Goal: Communication & Community: Answer question/provide support

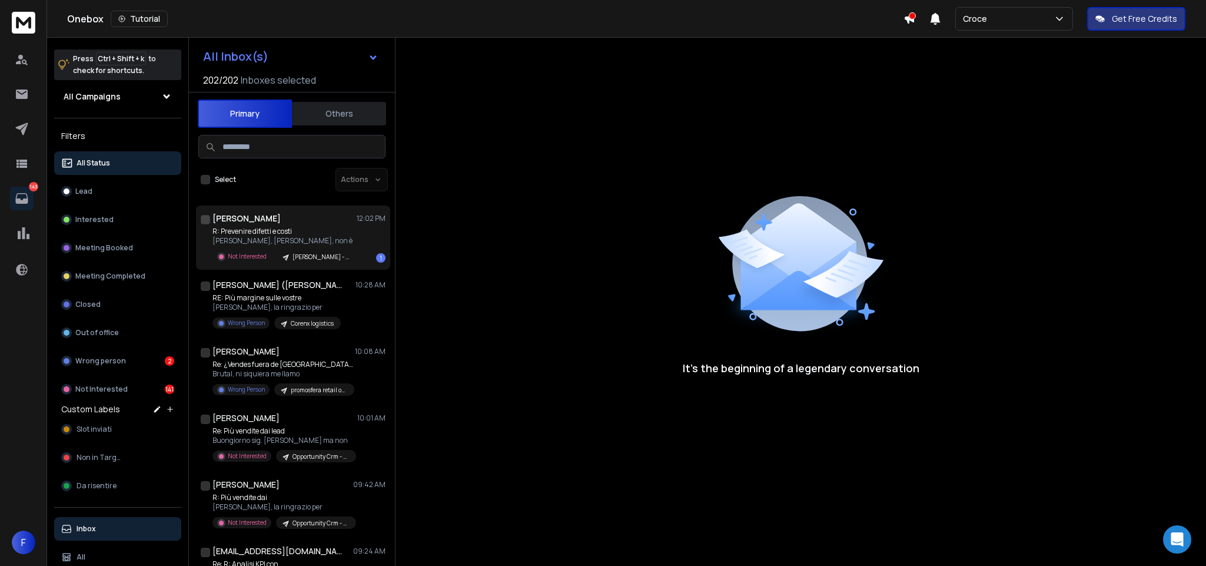
click at [325, 225] on div "Vincenzo Longhi 12:02 PM R: Prevenire difetti e costi Buongiorno Paolo, esatto,…" at bounding box center [298, 237] width 173 height 50
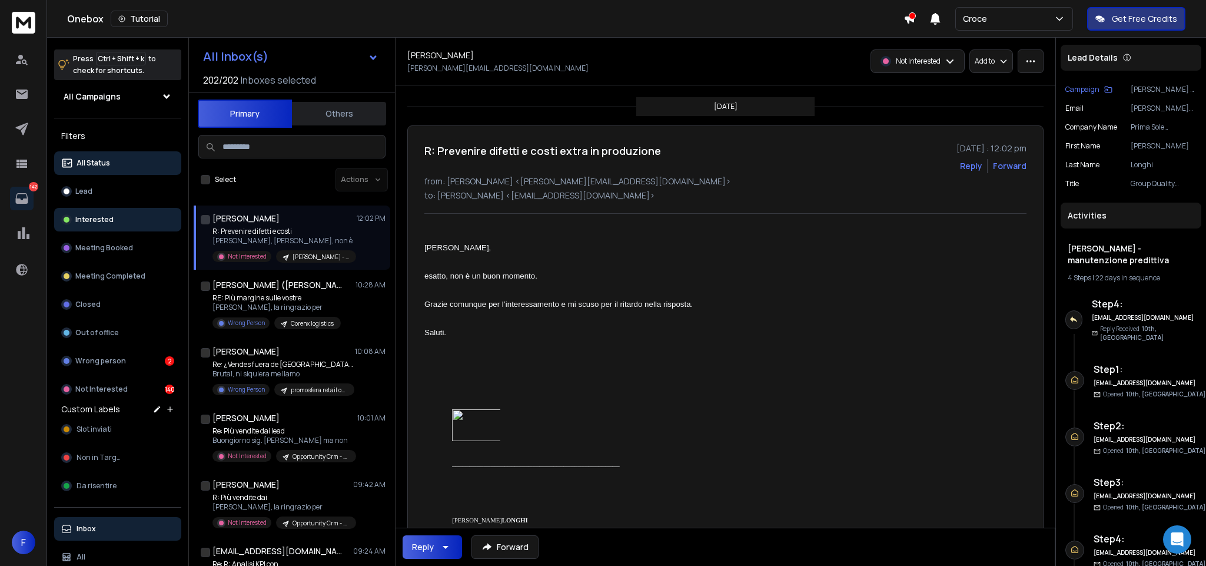
click at [121, 211] on button "Interested" at bounding box center [117, 220] width 127 height 24
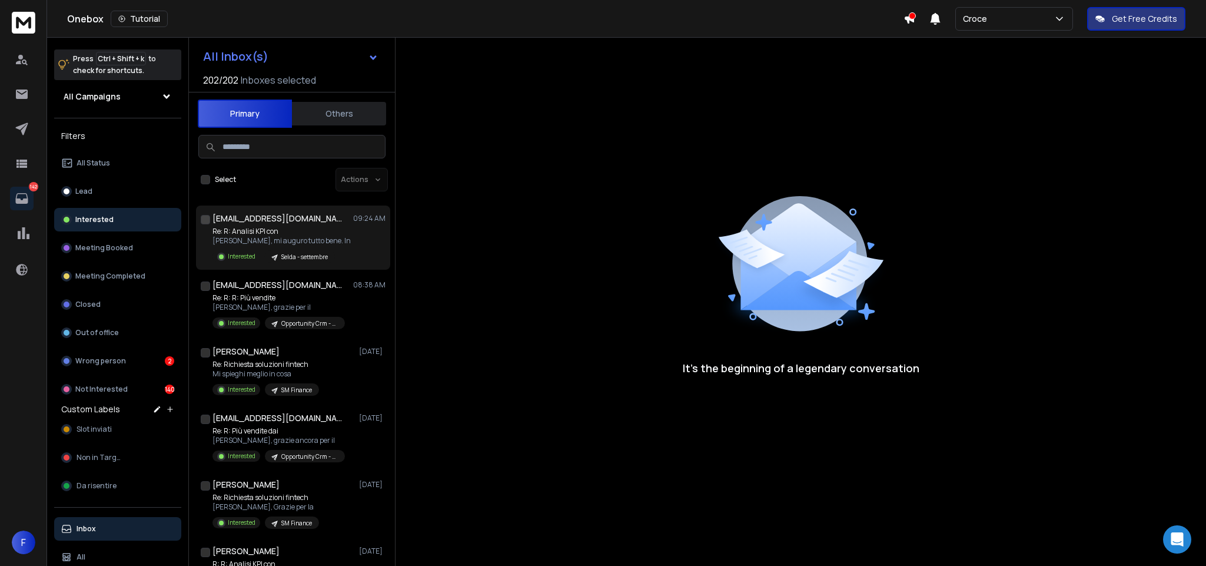
click at [301, 242] on p "[PERSON_NAME], mi auguro tutto bene. In" at bounding box center [281, 240] width 138 height 9
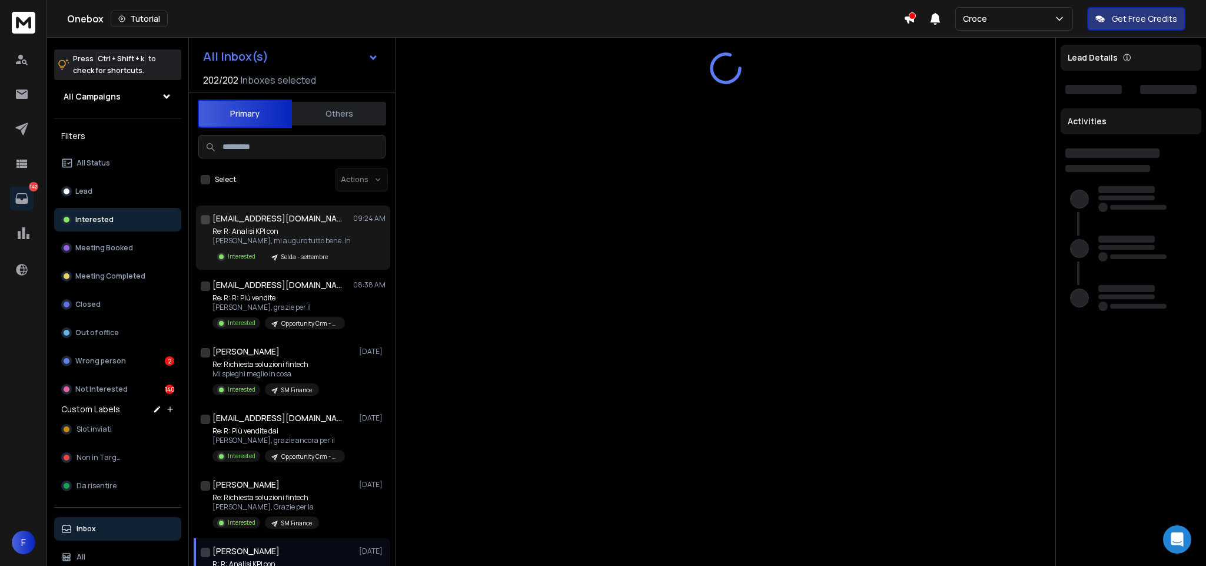
scroll to position [184, 0]
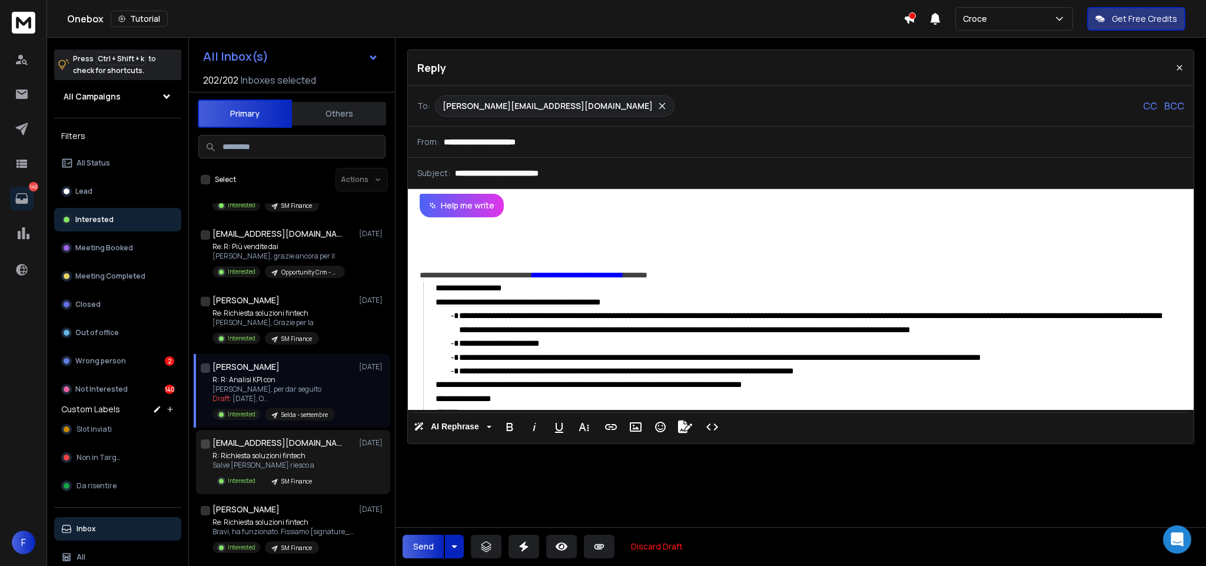
click at [297, 470] on div "R: Richiesta soluzioni fintech Salve Francesco Non riesco a Interested SM Finan…" at bounding box center [265, 469] width 107 height 36
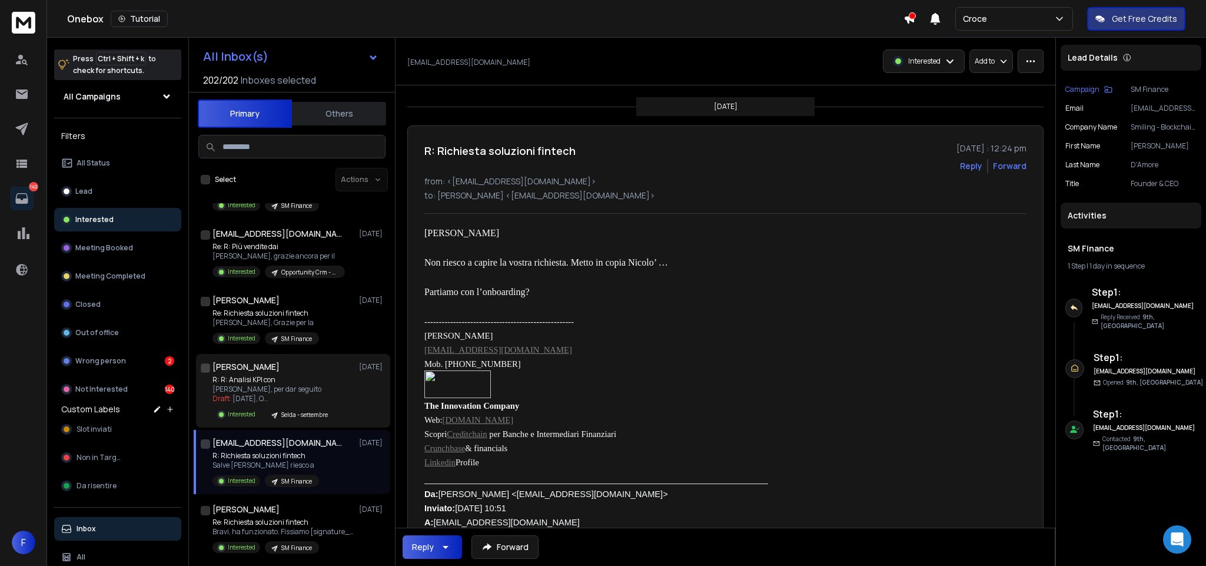
click at [331, 391] on p "[PERSON_NAME], per dar seguito" at bounding box center [273, 388] width 122 height 9
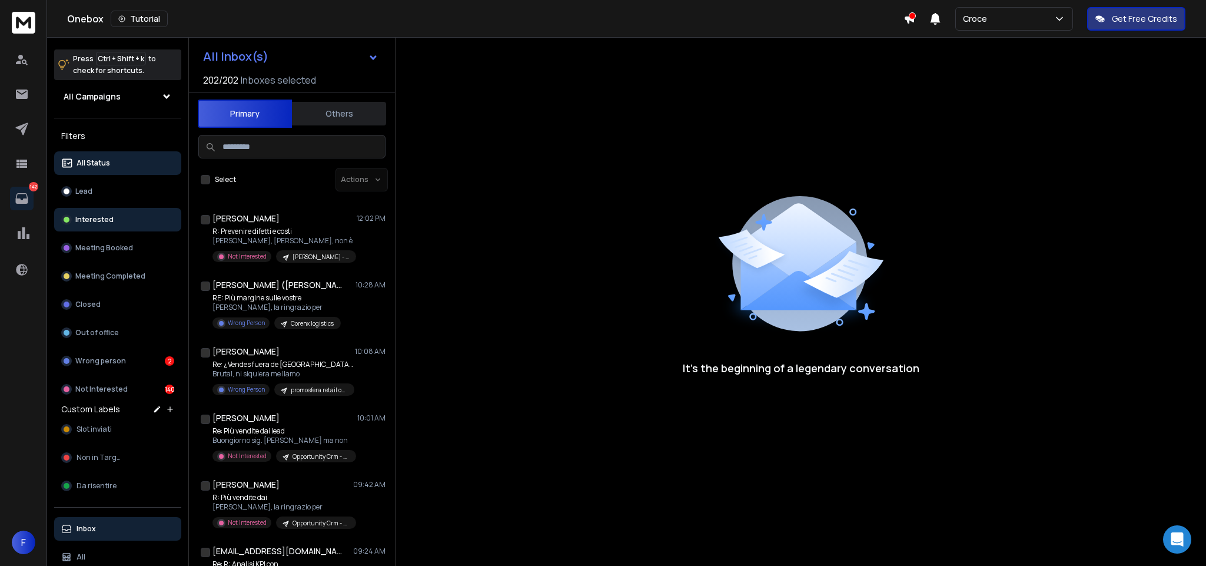
click at [152, 225] on button "Interested" at bounding box center [117, 220] width 127 height 24
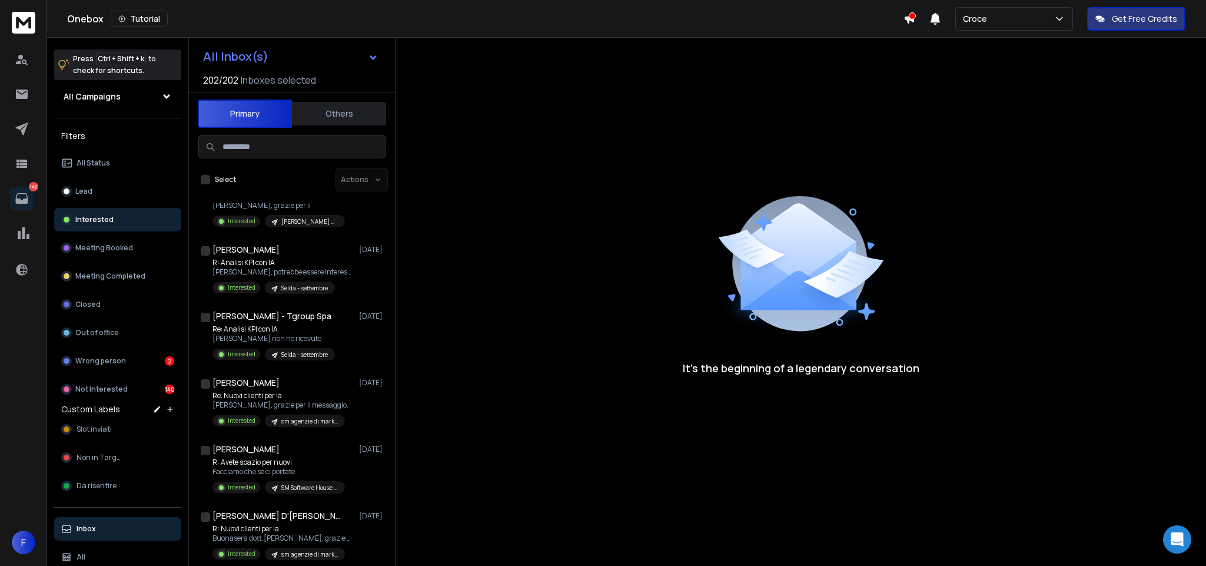
scroll to position [3004, 0]
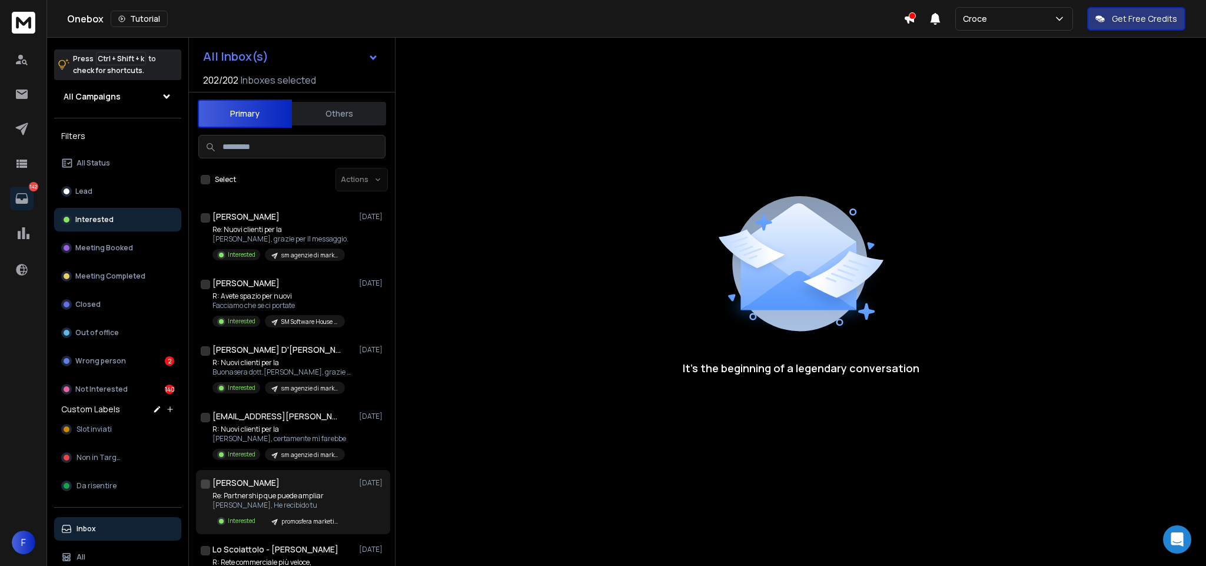
click at [358, 498] on div "Re: Partnership que puede ampliar Hola Flavio, He recibido tu Interested promos…" at bounding box center [298, 509] width 173 height 36
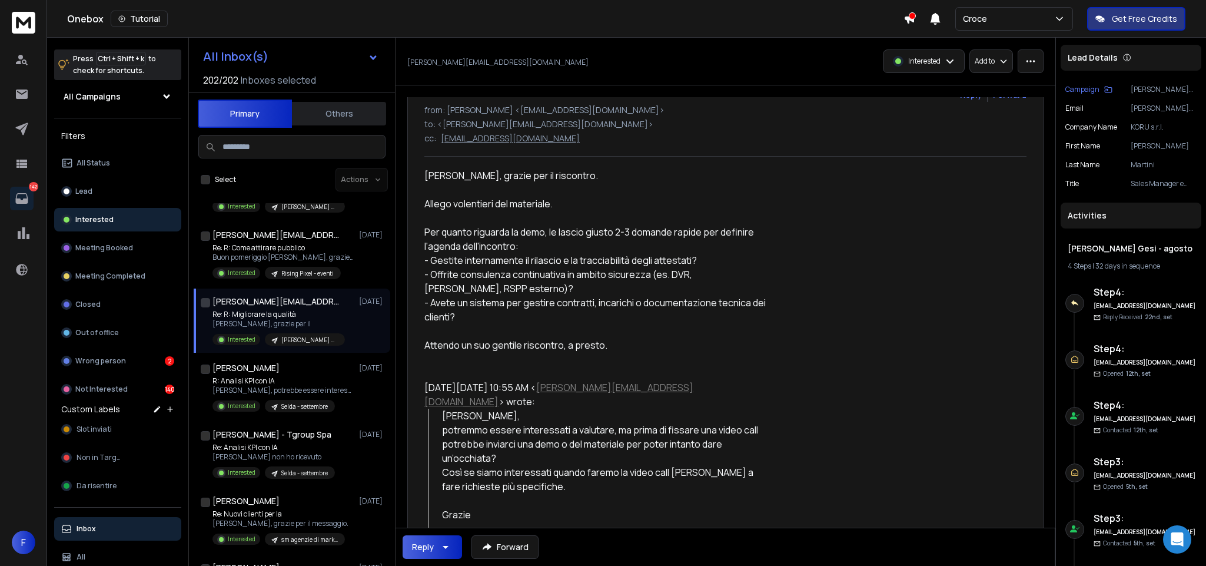
scroll to position [0, 0]
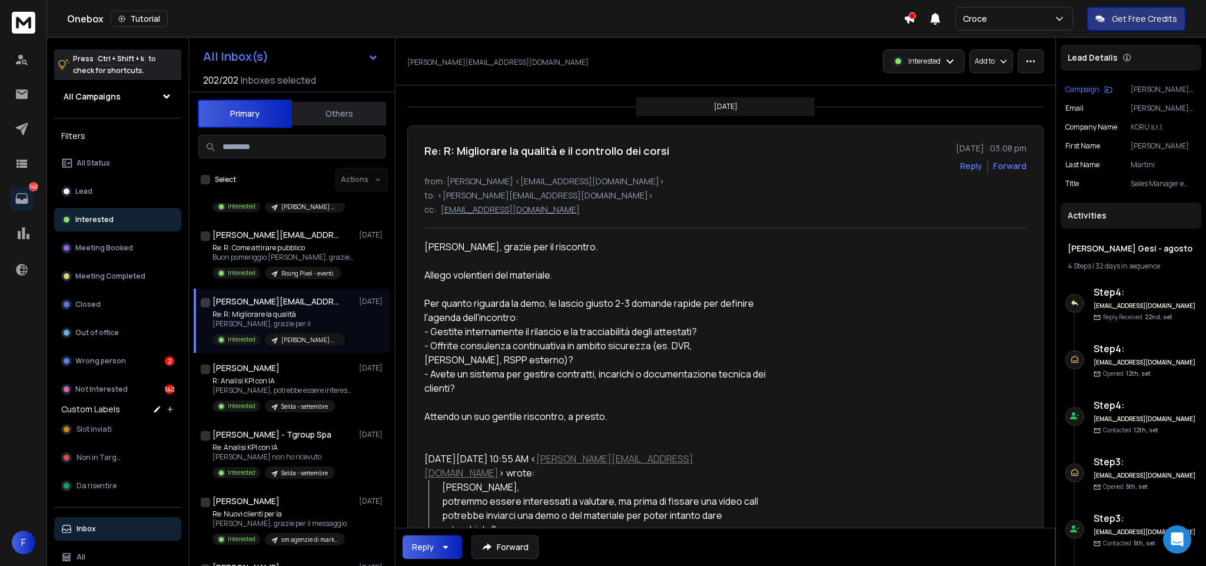
click at [431, 541] on div "Reply" at bounding box center [423, 547] width 22 height 12
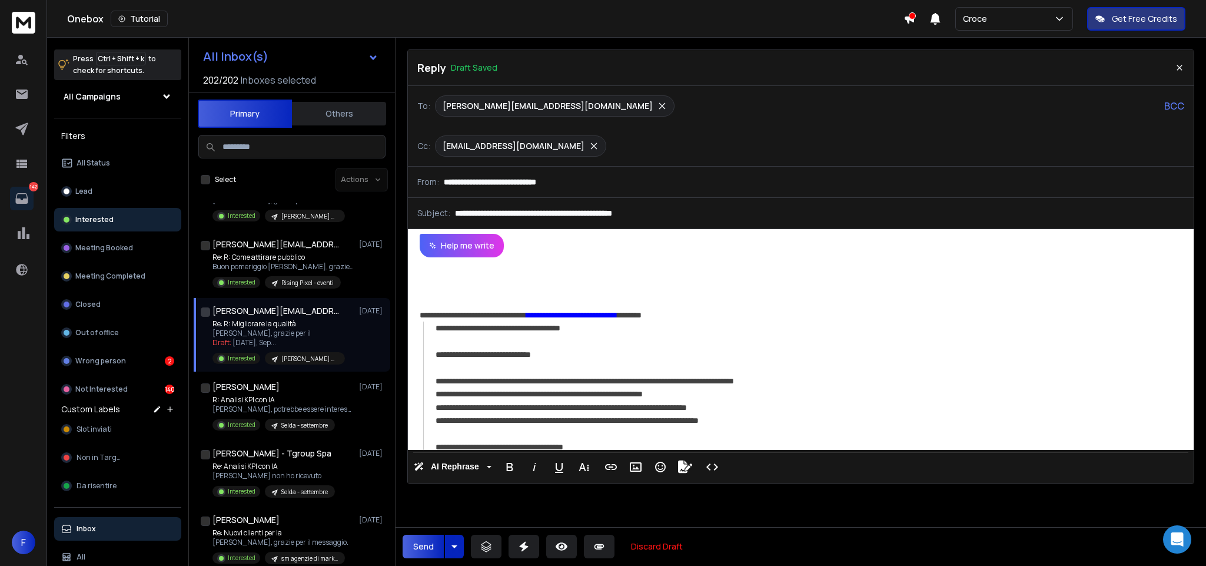
scroll to position [2697, 0]
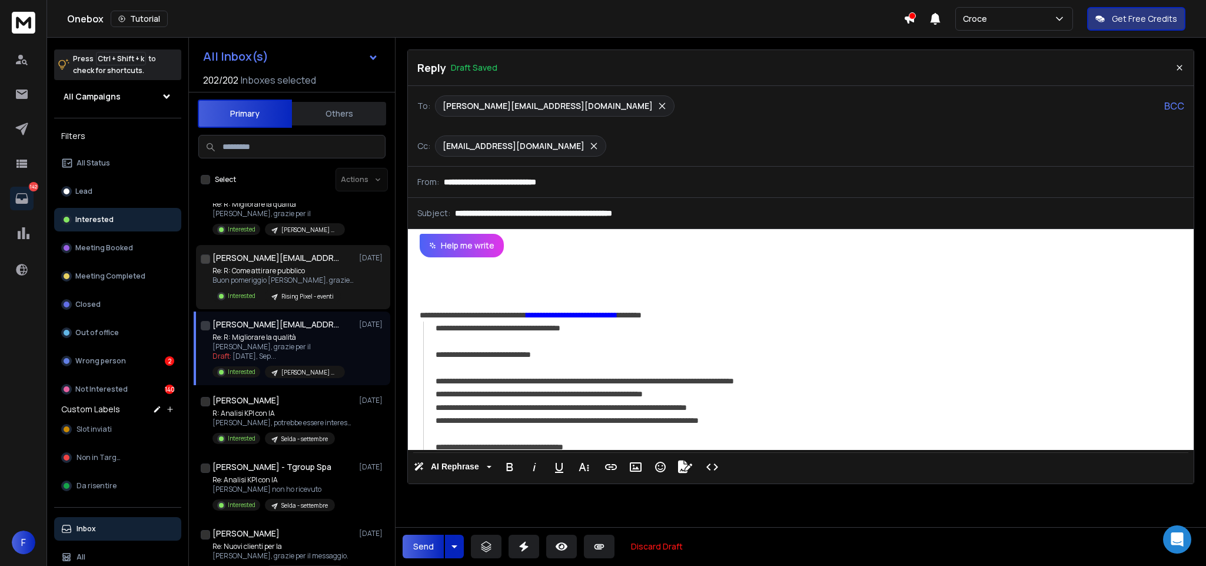
click at [351, 287] on div "Re: R: Come attirare pubblico Buon pomeriggio Alessandro, grazie per il Interes…" at bounding box center [298, 284] width 173 height 36
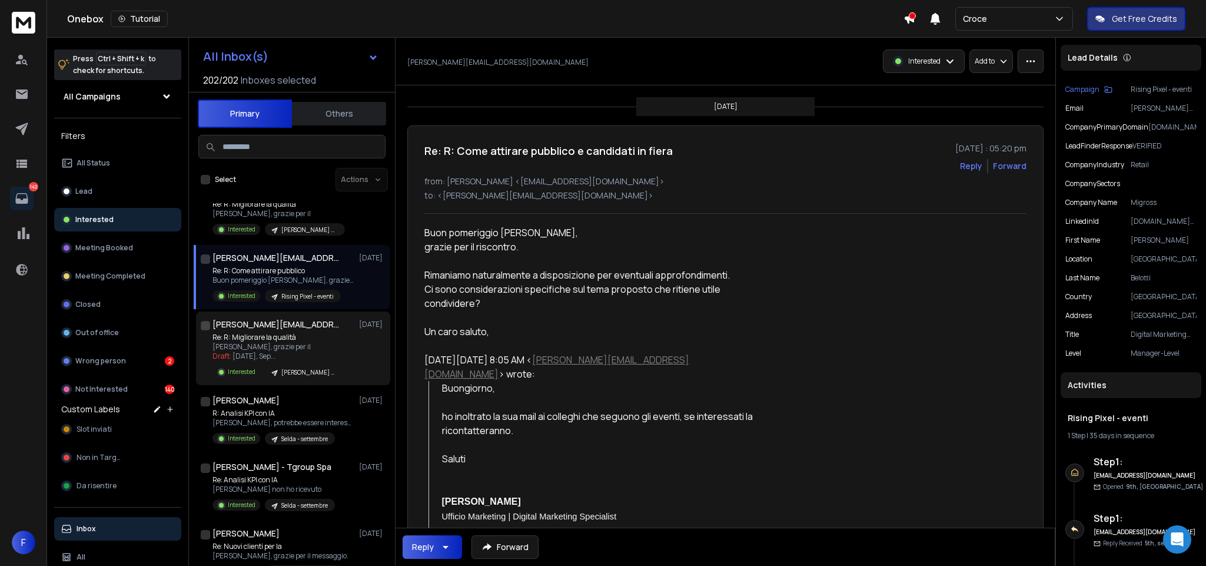
click at [338, 351] on p "Draft: On Friday, Sep ..." at bounding box center [278, 355] width 132 height 9
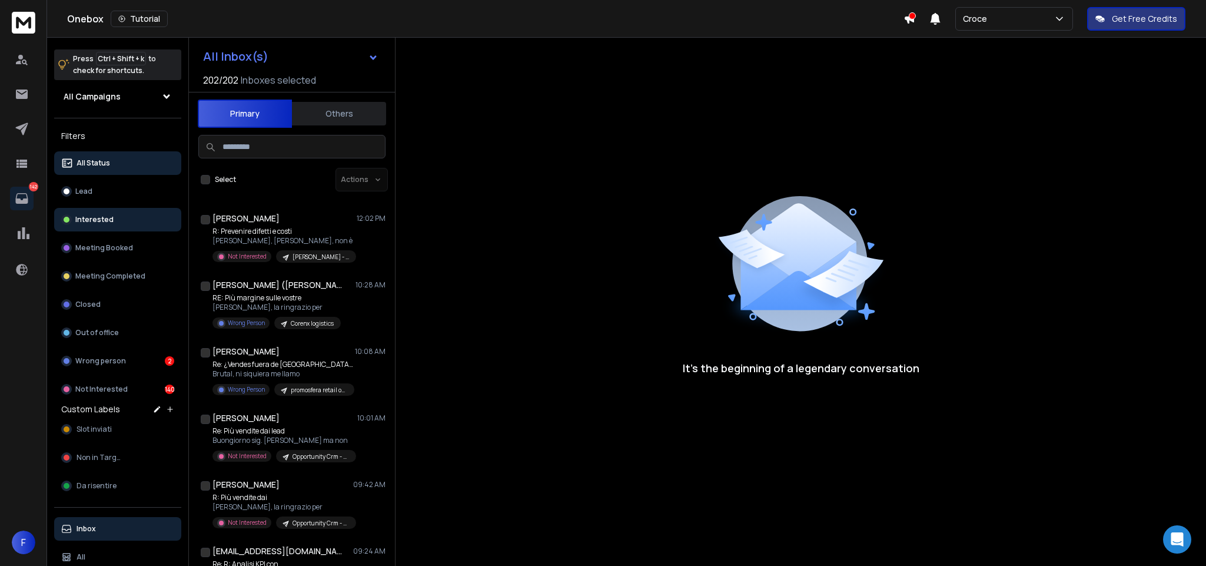
click at [138, 227] on button "Interested" at bounding box center [117, 220] width 127 height 24
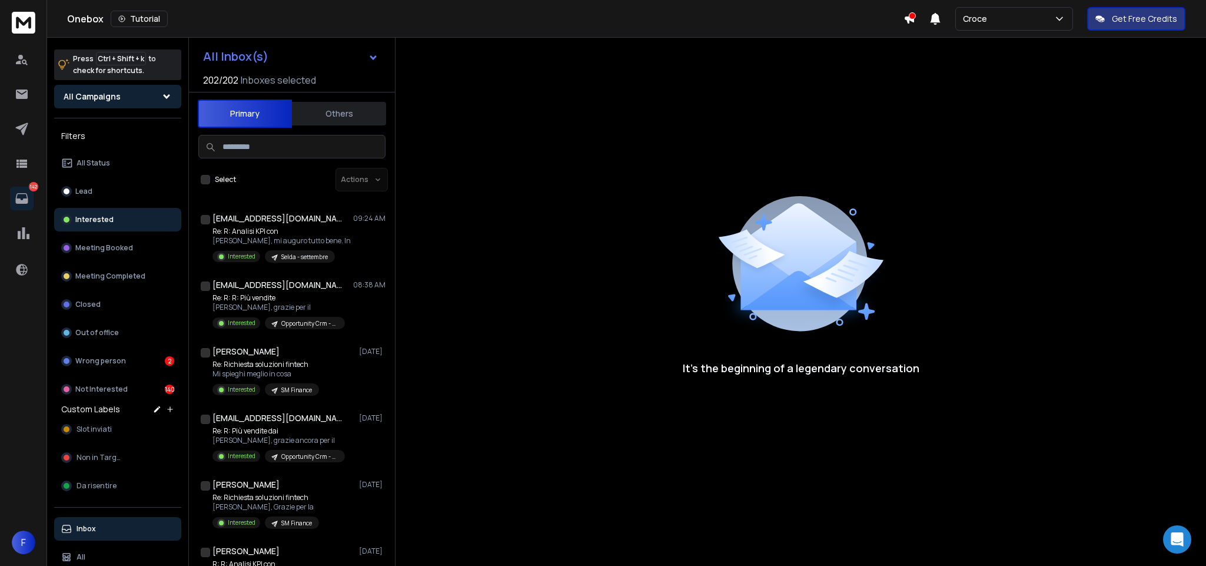
click at [117, 94] on h1 "All Campaigns" at bounding box center [92, 97] width 57 height 12
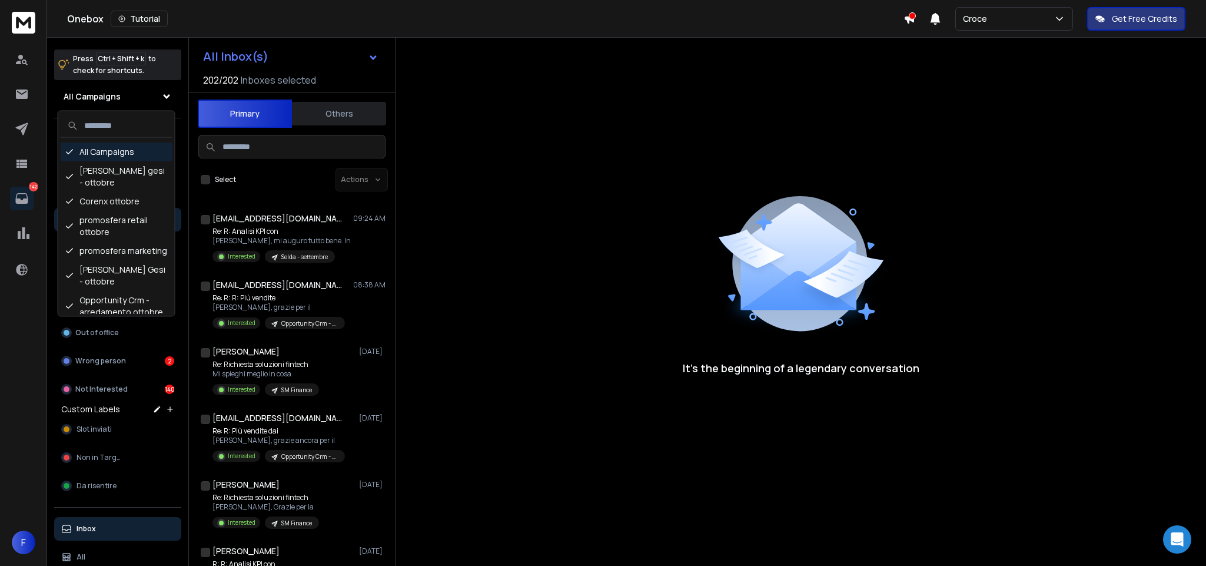
click at [115, 148] on div "All Campaigns" at bounding box center [117, 151] width 112 height 19
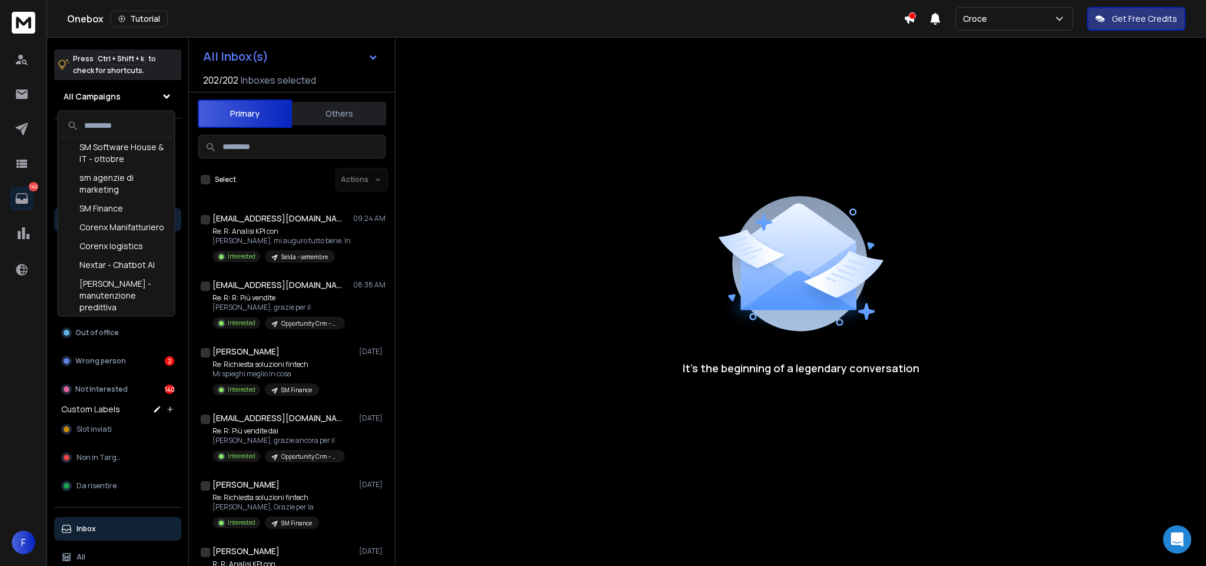
scroll to position [178, 0]
click at [139, 215] on div "SM Finance" at bounding box center [117, 213] width 112 height 19
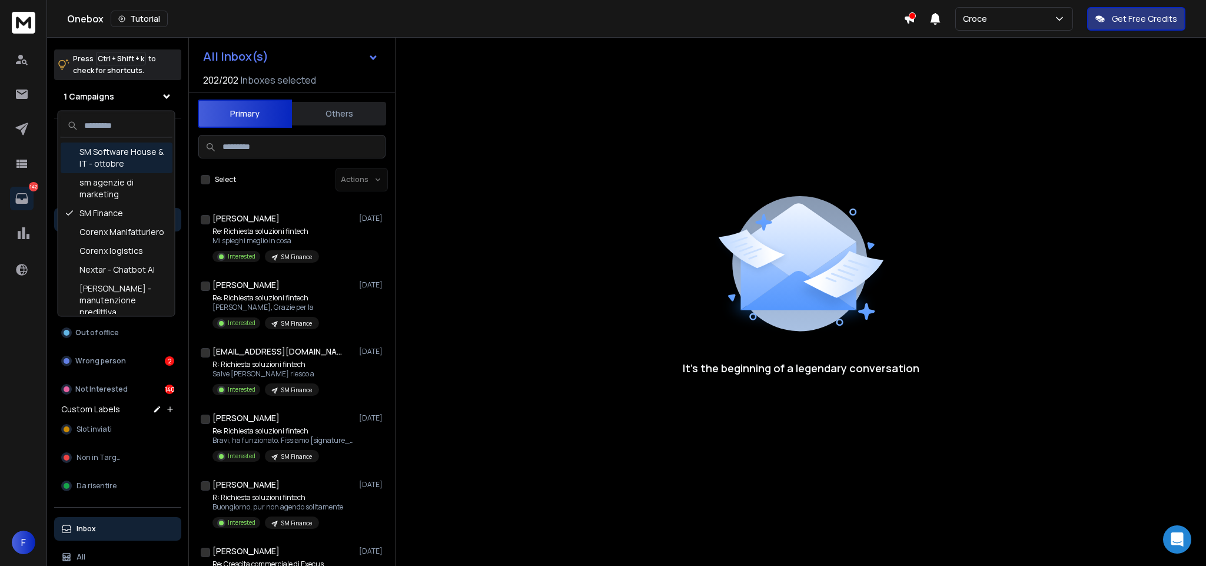
click at [148, 161] on div "SM Software House & IT - ottobre" at bounding box center [117, 158] width 112 height 31
click at [148, 188] on div "sm agenzie di marketing" at bounding box center [117, 189] width 112 height 31
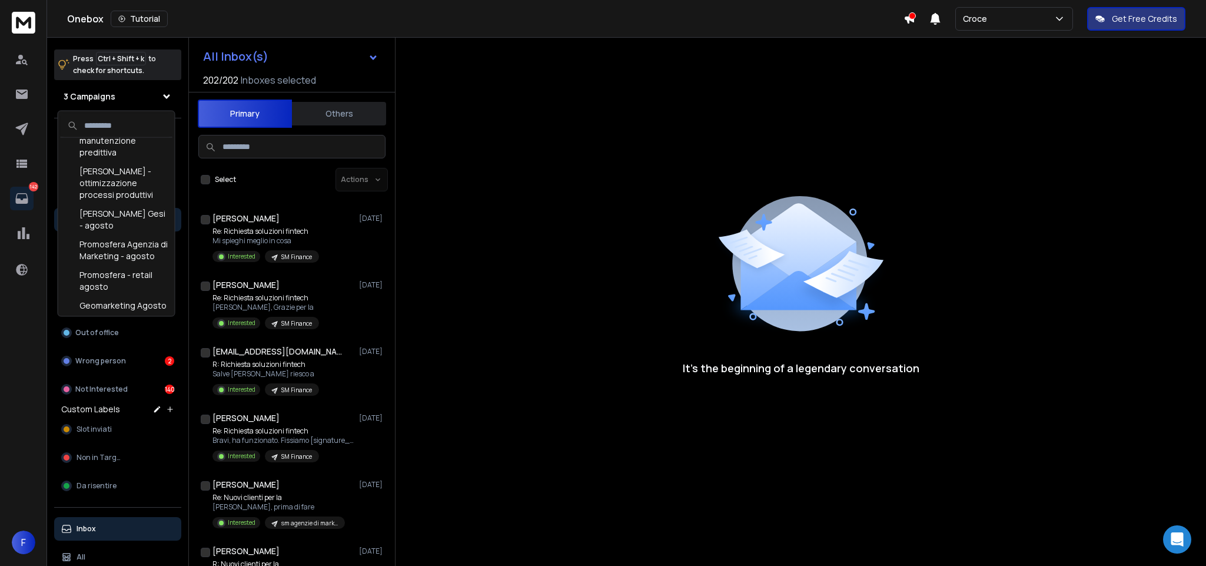
scroll to position [672, 0]
click at [501, 362] on div "It’s the beginning of a legendary conversation" at bounding box center [801, 278] width 810 height 481
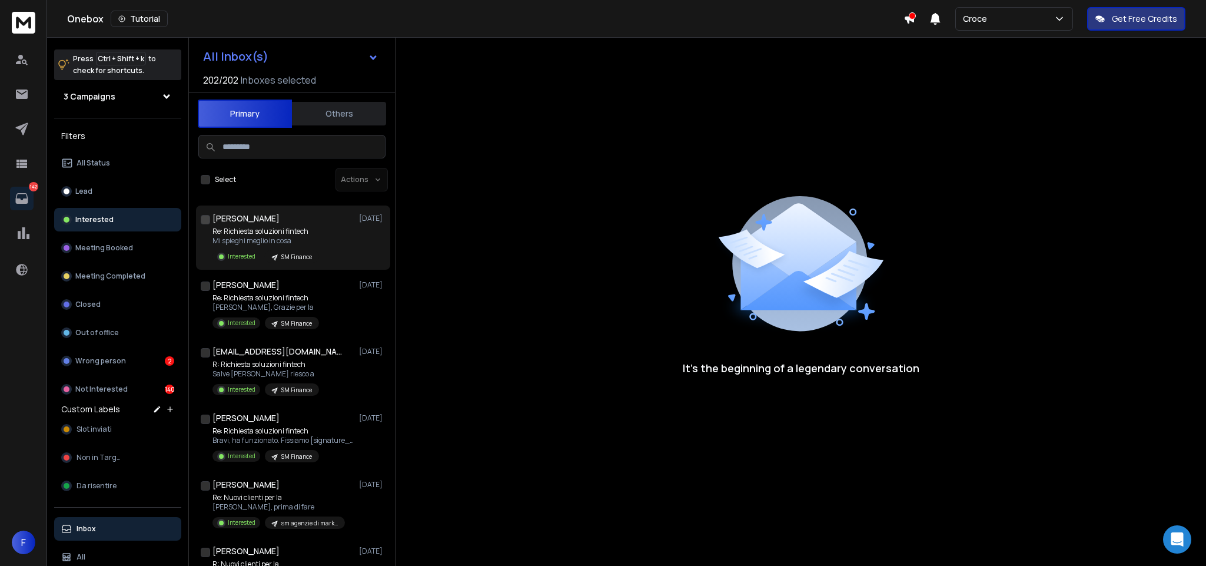
click at [364, 253] on div "Re: Richiesta soluzioni fintech Mi spieghi meglio in cosa Interested SM Finance" at bounding box center [298, 245] width 173 height 36
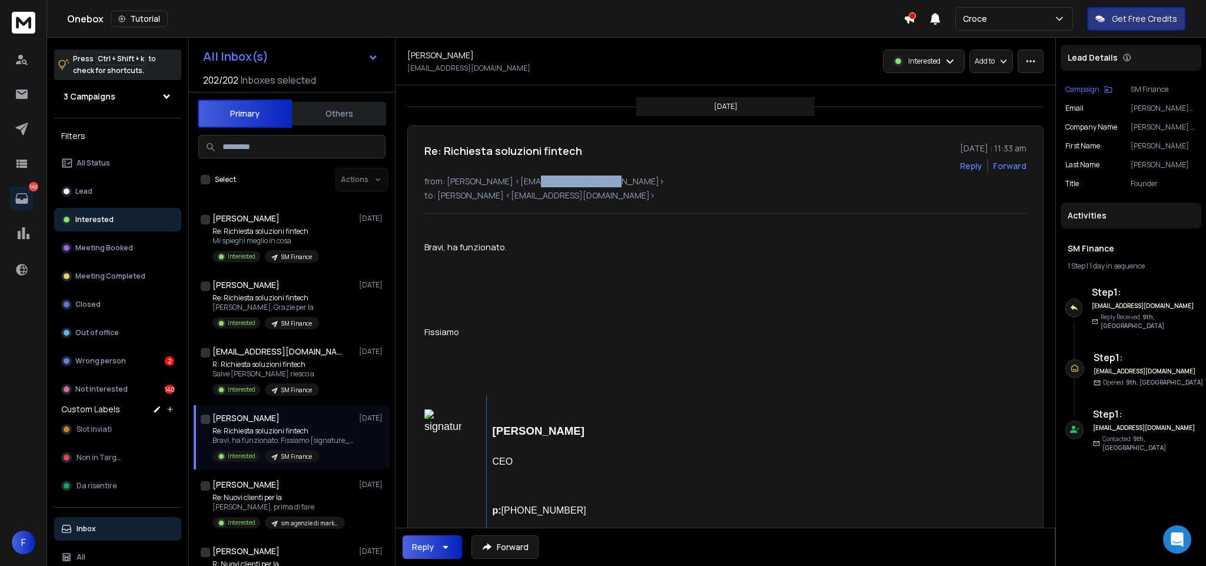
drag, startPoint x: 529, startPoint y: 182, endPoint x: 599, endPoint y: 178, distance: 70.1
click at [599, 178] on p "from: [PERSON_NAME] <[EMAIL_ADDRESS][DOMAIN_NAME]>" at bounding box center [725, 181] width 602 height 12
copy p "[DOMAIN_NAME]"
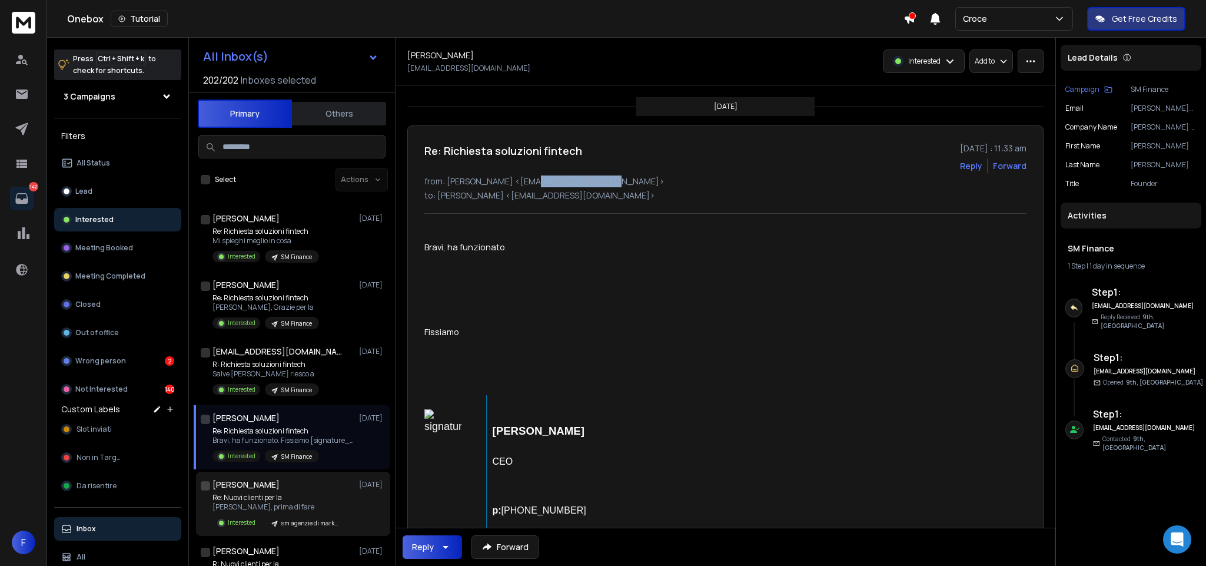
click at [299, 504] on p "[PERSON_NAME], prima di fare" at bounding box center [278, 506] width 132 height 9
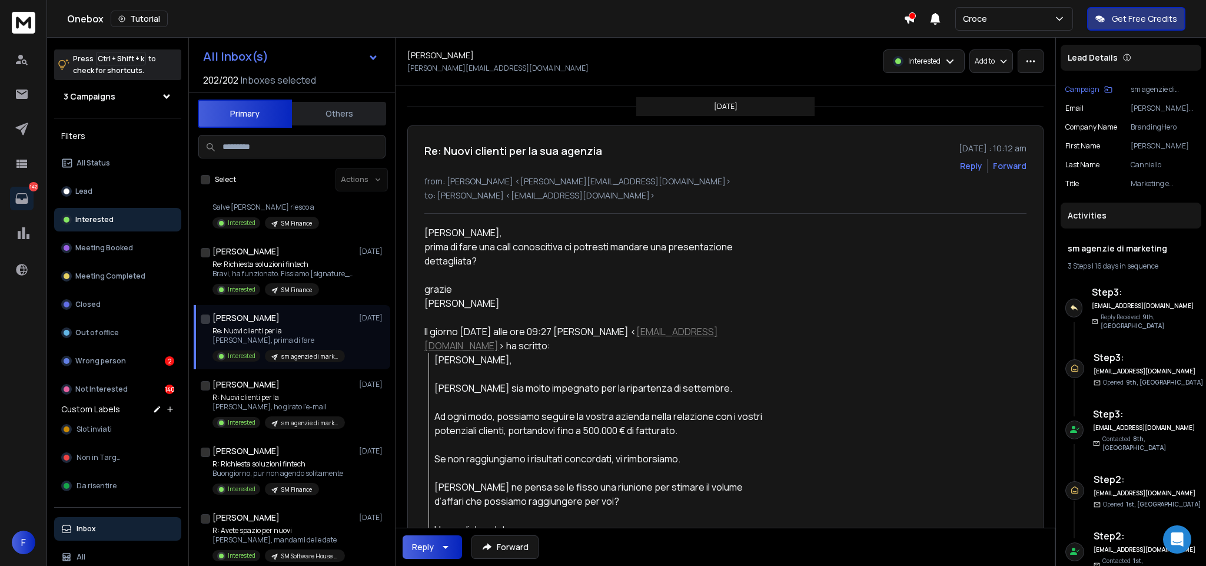
scroll to position [245, 0]
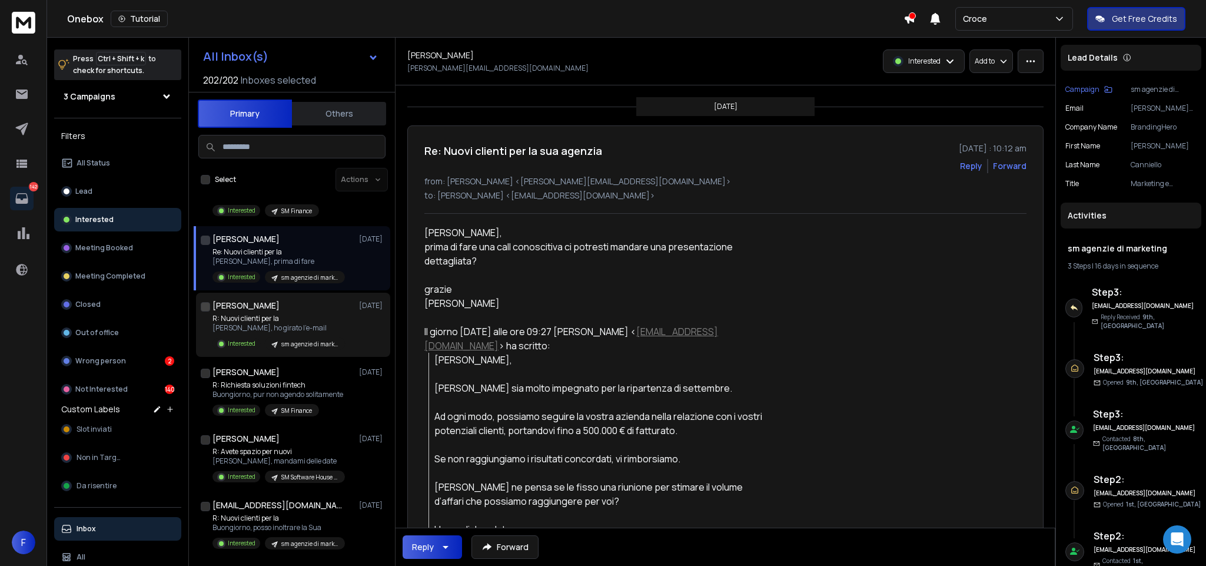
click at [352, 335] on div "R: Nuovi clienti per la [PERSON_NAME], ho girato l’e-mail Interested sm agenzie…" at bounding box center [298, 332] width 173 height 36
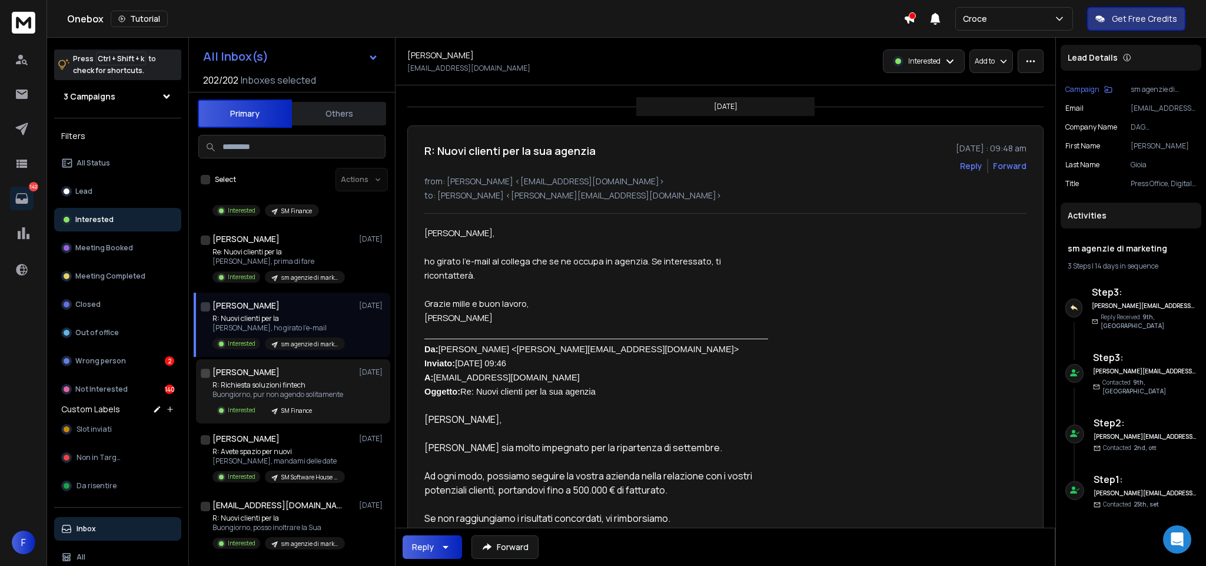
click at [354, 371] on div "[PERSON_NAME] [DATE]" at bounding box center [298, 372] width 173 height 12
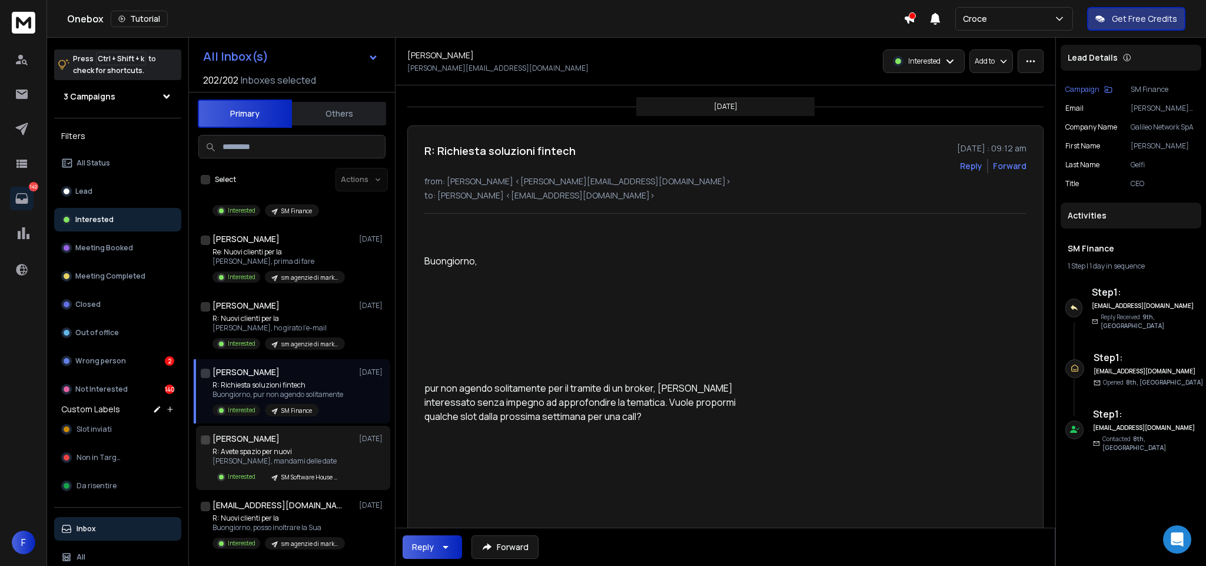
click at [357, 450] on div "R: Avete spazio per nuovi [PERSON_NAME], mandami delle date Interested SM Softw…" at bounding box center [298, 465] width 173 height 36
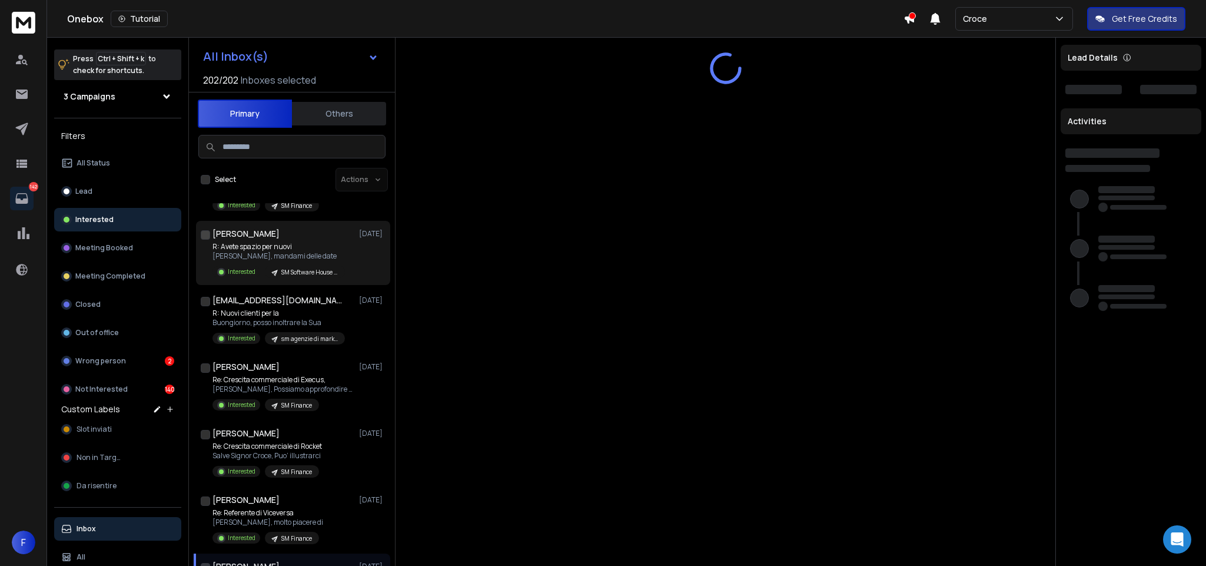
scroll to position [650, 0]
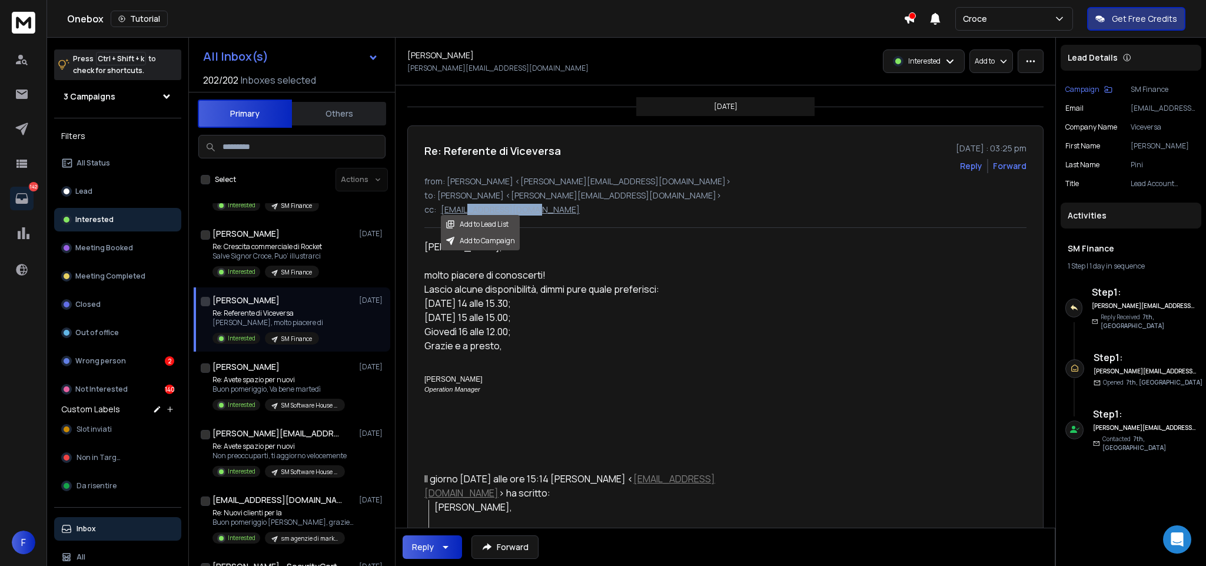
drag, startPoint x: 548, startPoint y: 207, endPoint x: 467, endPoint y: 212, distance: 81.4
click at [467, 212] on div "cc: [EMAIL_ADDRESS][DOMAIN_NAME] Add to Lead List Add to Campaign" at bounding box center [725, 210] width 602 height 12
copy p "[DOMAIN_NAME]"
click at [448, 544] on icon "button" at bounding box center [445, 547] width 14 height 14
click at [448, 514] on p "Reply All" at bounding box center [438, 516] width 32 height 12
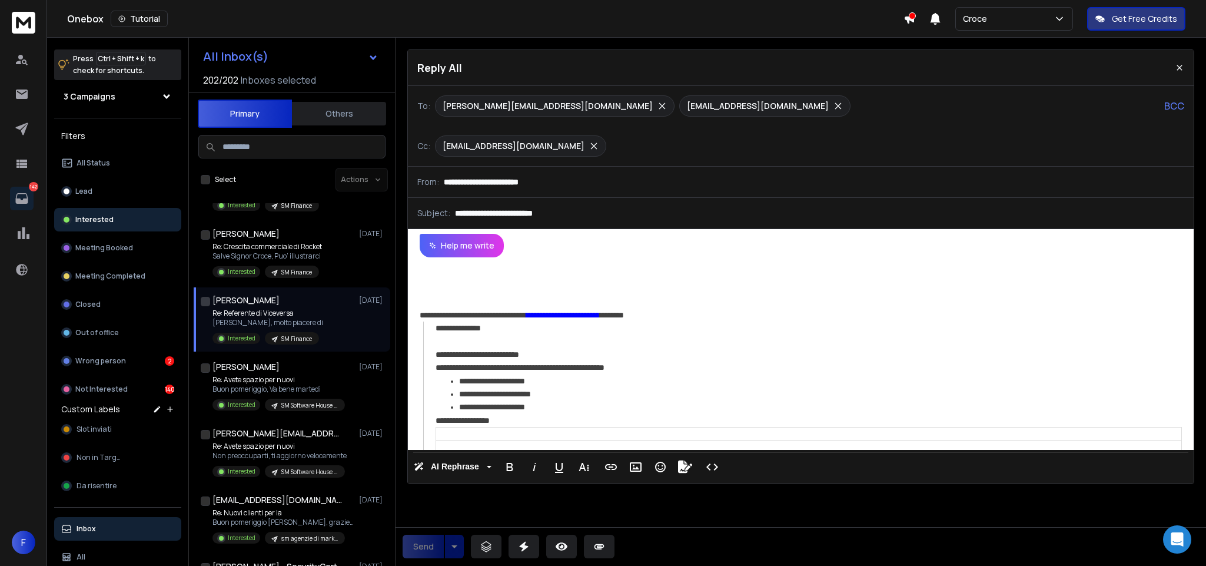
click at [833, 107] on icon at bounding box center [837, 105] width 9 height 9
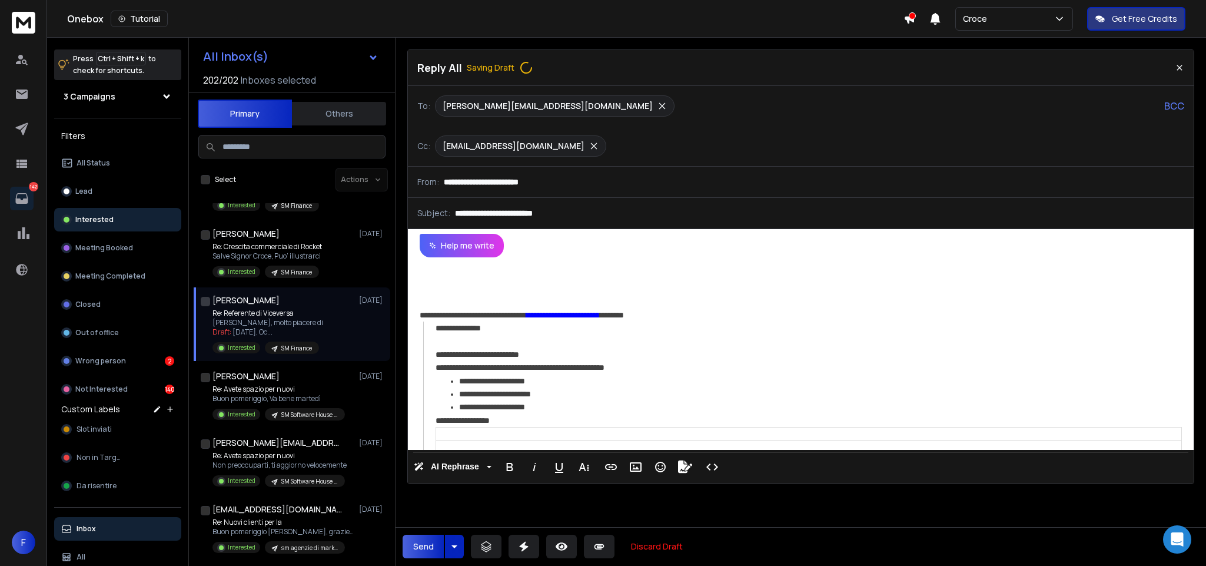
click at [519, 272] on div "**********" at bounding box center [801, 353] width 786 height 192
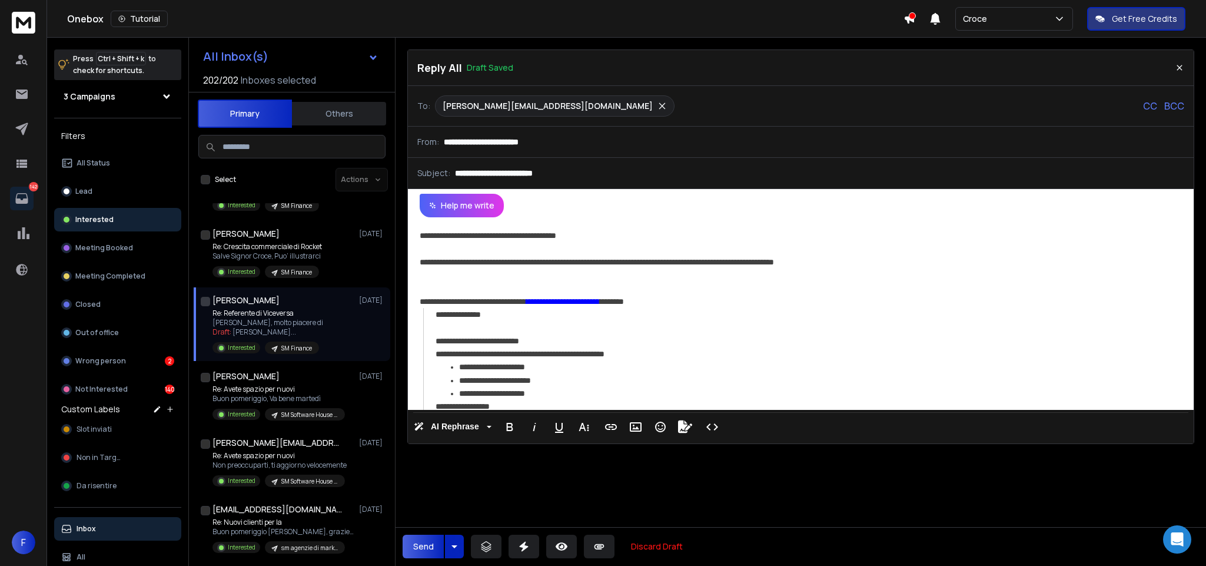
click at [650, 263] on div "**********" at bounding box center [792, 261] width 745 height 13
click at [886, 263] on div "**********" at bounding box center [792, 261] width 745 height 13
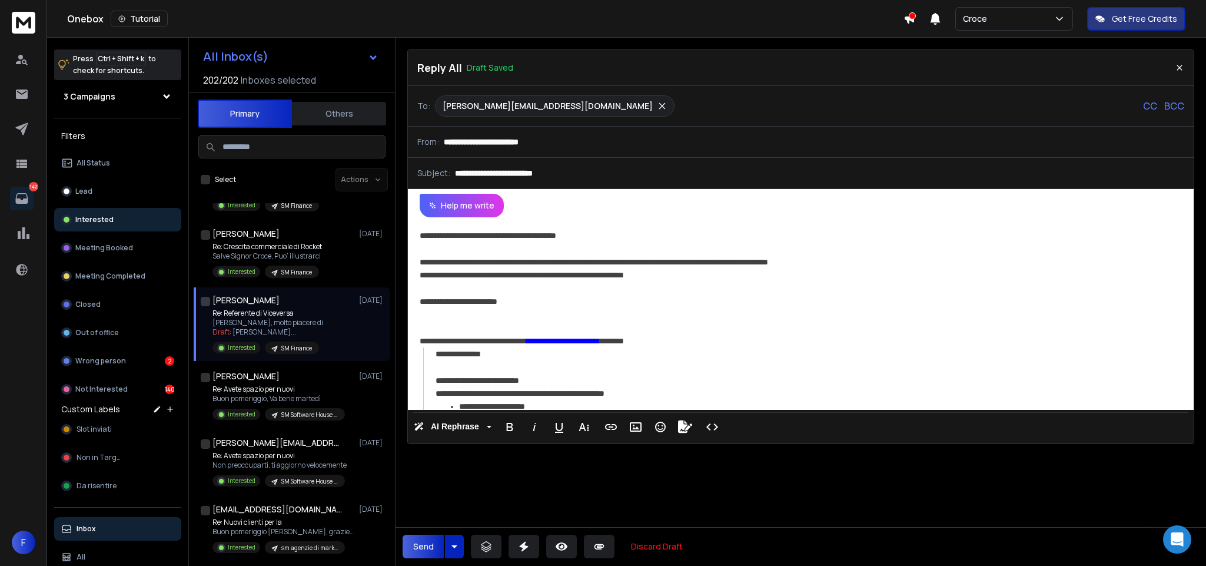
click at [429, 542] on button "Send" at bounding box center [423, 546] width 41 height 24
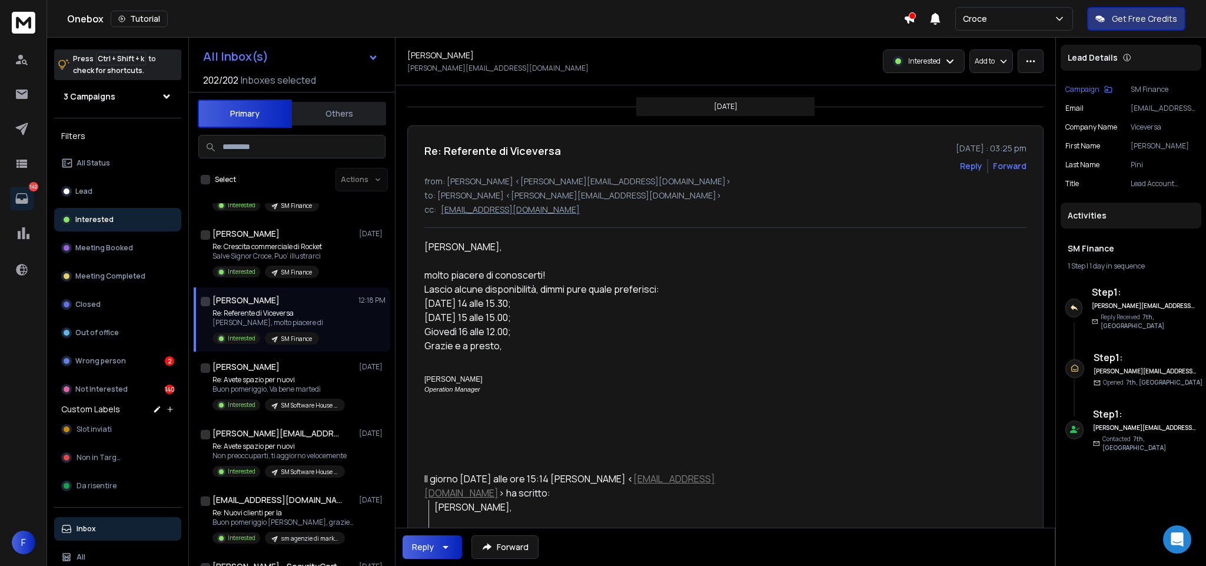
click at [530, 182] on p "from: [PERSON_NAME] <[PERSON_NAME][EMAIL_ADDRESS][DOMAIN_NAME]>" at bounding box center [725, 181] width 602 height 12
drag, startPoint x: 528, startPoint y: 178, endPoint x: 636, endPoint y: 181, distance: 108.3
click at [636, 181] on p "from: [PERSON_NAME] <[PERSON_NAME][EMAIL_ADDRESS][DOMAIN_NAME]>" at bounding box center [725, 181] width 602 height 12
copy p "[PERSON_NAME][EMAIL_ADDRESS][DOMAIN_NAME]"
drag, startPoint x: 489, startPoint y: 380, endPoint x: 426, endPoint y: 377, distance: 63.0
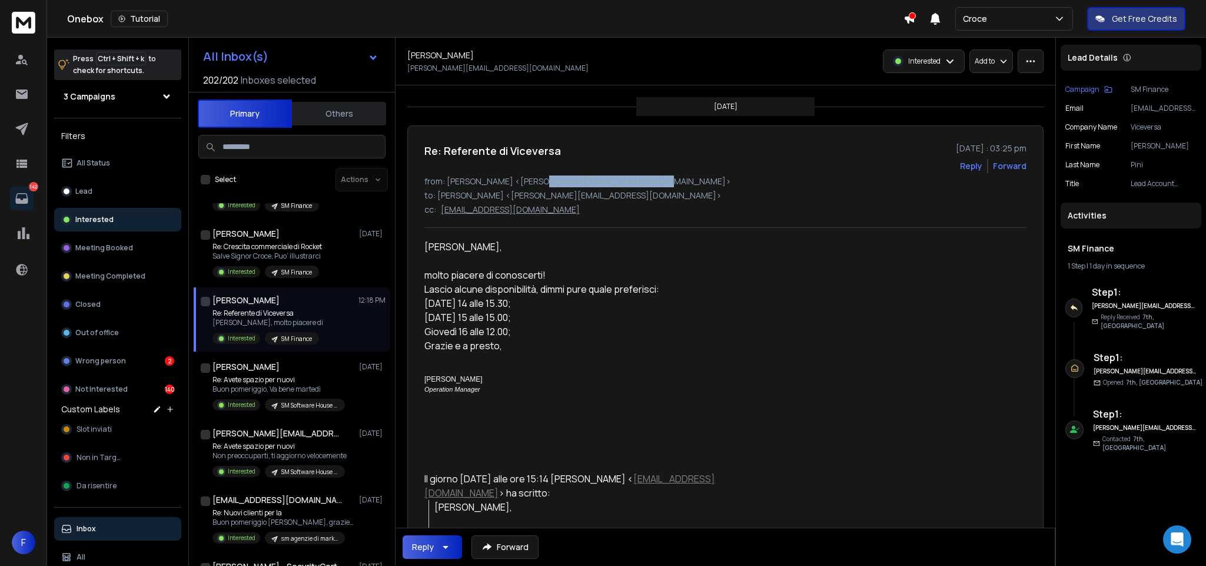
click at [426, 377] on span "[PERSON_NAME]" at bounding box center [518, 379] width 188 height 11
drag, startPoint x: 424, startPoint y: 380, endPoint x: 493, endPoint y: 374, distance: 68.5
click at [493, 374] on span "[PERSON_NAME]" at bounding box center [518, 379] width 188 height 11
copy span "[PERSON_NAME]"
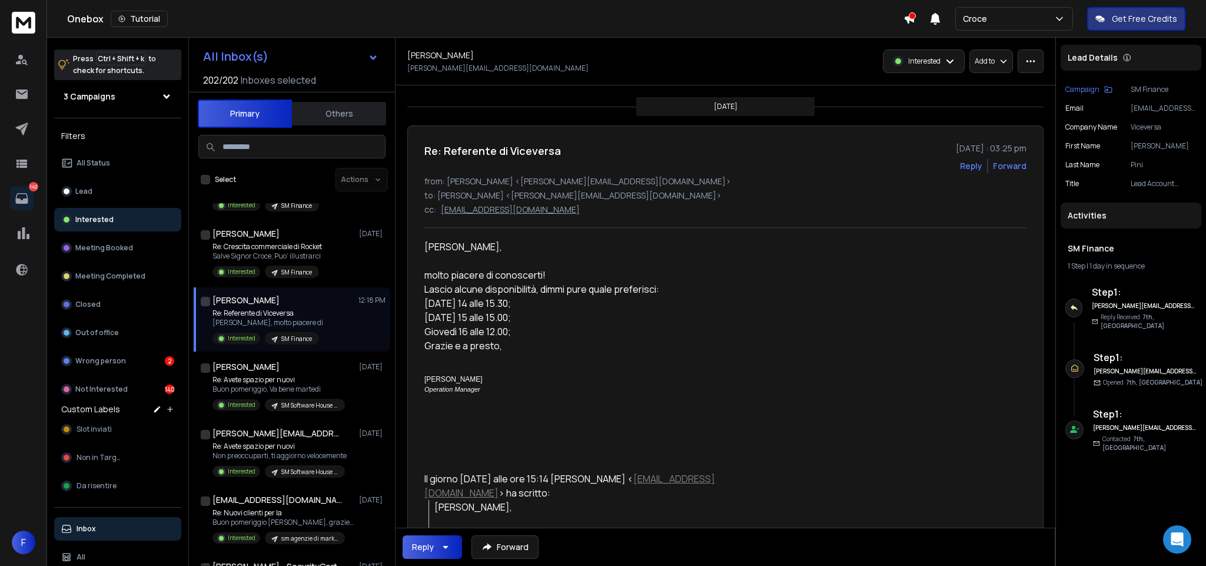
click at [1146, 108] on p "[EMAIL_ADDRESS][DOMAIN_NAME]" at bounding box center [1164, 108] width 66 height 9
